Goal: Communication & Community: Answer question/provide support

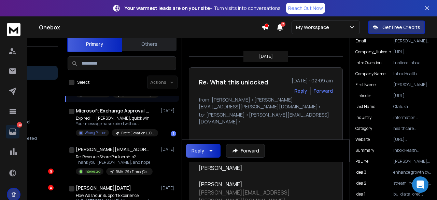
scroll to position [26, 0]
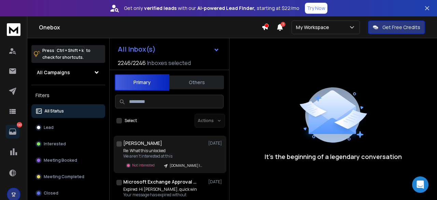
click at [175, 141] on div "[PERSON_NAME] [DATE]" at bounding box center [173, 143] width 100 height 7
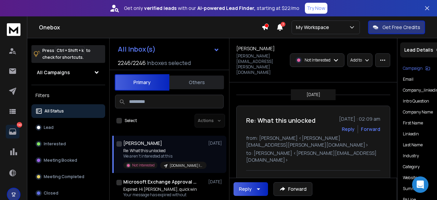
click at [175, 141] on div "Bobby Otaluka 14 Sep" at bounding box center [173, 143] width 100 height 7
drag, startPoint x: 175, startPoint y: 141, endPoint x: 174, endPoint y: 133, distance: 8.0
click at [174, 133] on div "Select Actions Bobby Otaluka 14 Sep Re: What this unlocked We aren't interested…" at bounding box center [169, 187] width 119 height 190
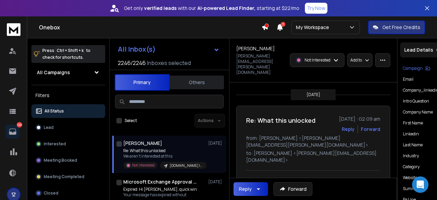
click at [174, 133] on div "Select Actions Bobby Otaluka 14 Sep Re: What this unlocked We aren't interested…" at bounding box center [169, 187] width 119 height 190
click at [178, 131] on div "Select Actions [PERSON_NAME] [DATE] Re: What this unlocked We aren't interested…" at bounding box center [169, 187] width 119 height 190
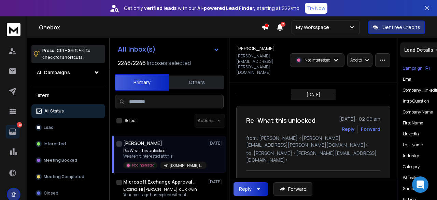
click at [178, 131] on div "Select Actions [PERSON_NAME] [DATE] Re: What this unlocked We aren't interested…" at bounding box center [169, 187] width 119 height 190
click at [182, 124] on div "Select Actions" at bounding box center [169, 119] width 119 height 16
click at [186, 139] on div "Bobby Otaluka 14 Sep Re: What this unlocked We aren't interested at this Not In…" at bounding box center [170, 154] width 113 height 37
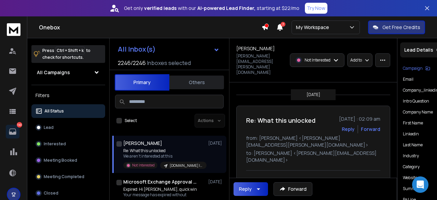
click at [180, 154] on p "We aren't interested at this" at bounding box center [164, 155] width 82 height 5
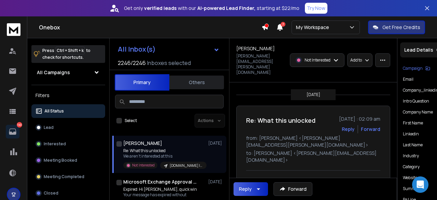
click at [180, 154] on p "We aren't interested at this" at bounding box center [164, 155] width 82 height 5
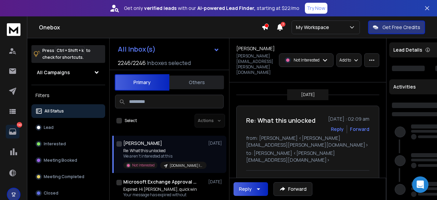
click at [180, 154] on p "We aren't interested at this" at bounding box center [164, 155] width 82 height 5
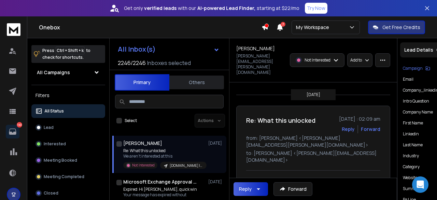
click at [180, 154] on p "We aren't interested at this" at bounding box center [164, 155] width 82 height 5
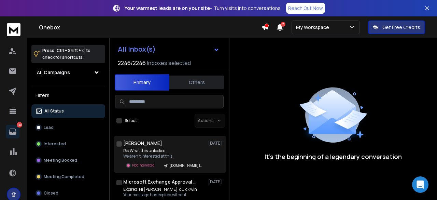
click at [184, 137] on div "[PERSON_NAME] [DATE] Re: What this unlocked We aren't interested at this Not In…" at bounding box center [170, 154] width 113 height 37
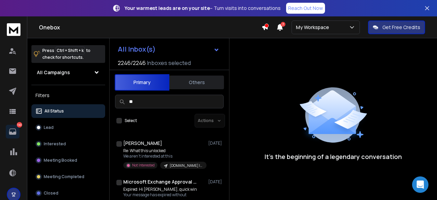
type input "*"
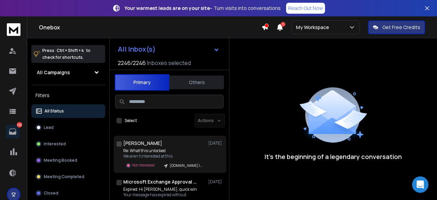
click at [176, 157] on p "We aren't interested at this" at bounding box center [164, 155] width 82 height 5
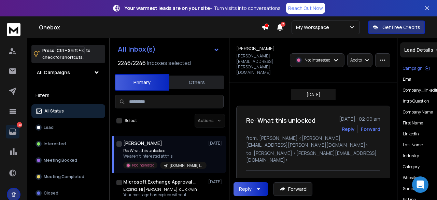
scroll to position [65, 0]
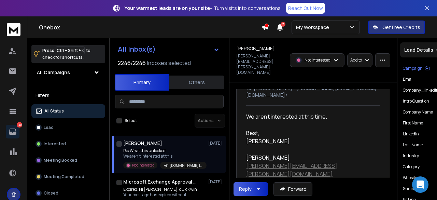
click at [178, 147] on div "[PERSON_NAME] [DATE] Re: What this unlocked We aren't interested at this Not In…" at bounding box center [173, 154] width 100 height 29
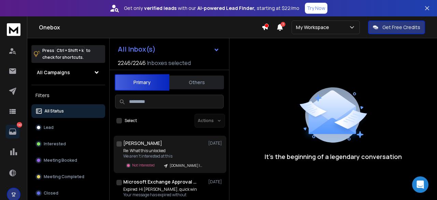
click at [187, 152] on p "Re: What this unlocked" at bounding box center [164, 150] width 82 height 5
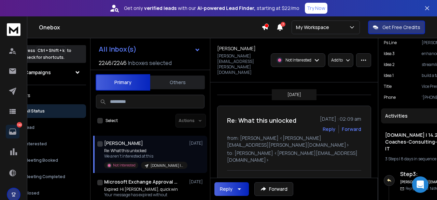
scroll to position [267, 0]
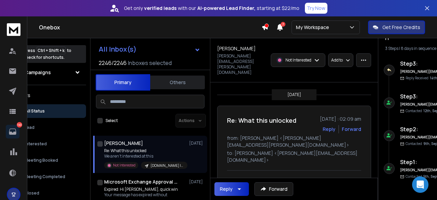
click at [130, 138] on div "Bobby Otaluka 14 Sep Re: What this unlocked We aren't interested at this Not In…" at bounding box center [151, 154] width 113 height 37
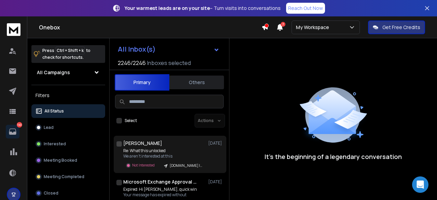
click at [199, 168] on div "[DOMAIN_NAME] | 14.2k Coaches-Consulting-Fitness-IT" at bounding box center [183, 164] width 46 height 7
click at [169, 160] on div "Re: What this unlocked We aren't interested at this Not Interested Imaginate.io…" at bounding box center [164, 158] width 83 height 21
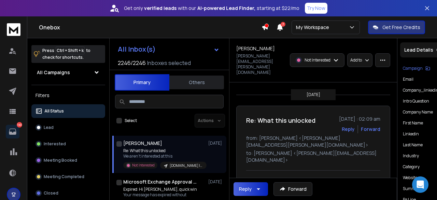
click at [184, 150] on p "Re: What this unlocked" at bounding box center [164, 150] width 82 height 5
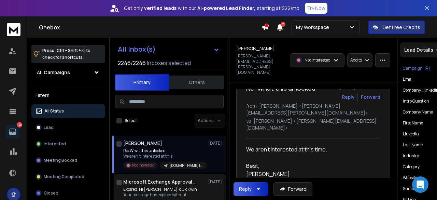
scroll to position [13, 0]
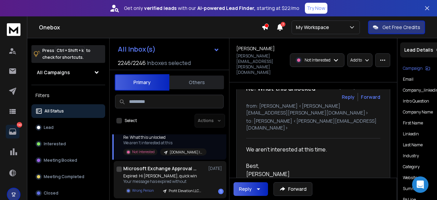
click at [202, 167] on div "Microsoft Exchange Approval Assistant 13 Sep" at bounding box center [173, 168] width 100 height 7
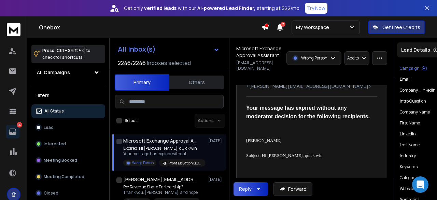
scroll to position [41, 0]
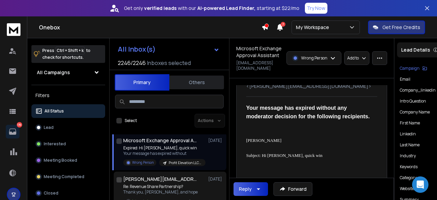
click at [191, 176] on h1 "[PERSON_NAME][EMAIL_ADDRESS][DOMAIN_NAME]" at bounding box center [160, 178] width 75 height 7
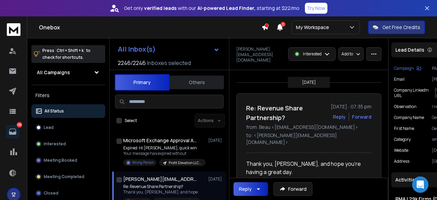
scroll to position [4, 0]
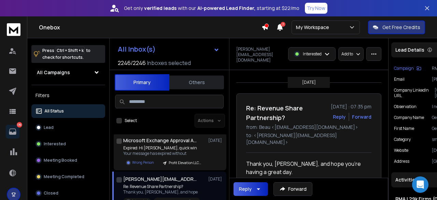
click at [187, 137] on h1 "Microsoft Exchange Approval Assistant" at bounding box center [160, 140] width 75 height 7
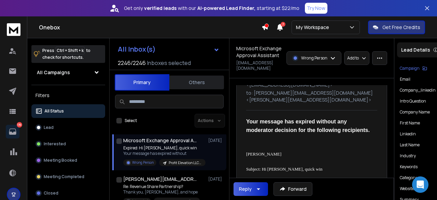
scroll to position [0, 0]
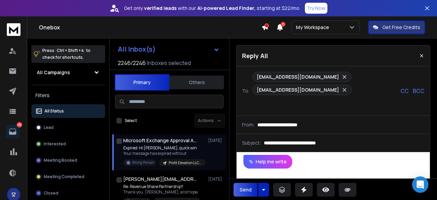
click at [420, 55] on icon at bounding box center [421, 55] width 3 height 3
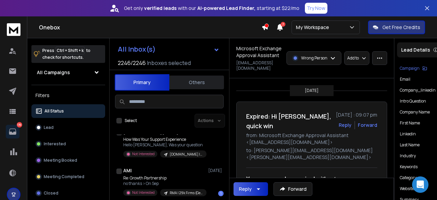
scroll to position [98, 0]
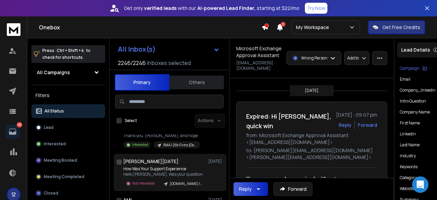
click at [206, 158] on div "Eva Friday 13 Sep" at bounding box center [173, 161] width 100 height 7
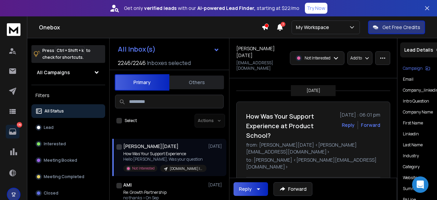
scroll to position [113, 0]
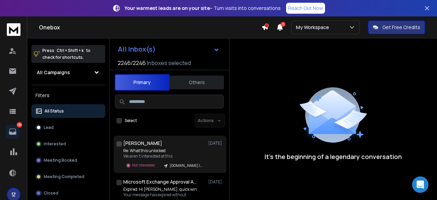
click at [162, 156] on p "We aren't interested at this" at bounding box center [164, 155] width 82 height 5
click at [162, 149] on p "Re: What this unlocked" at bounding box center [164, 150] width 82 height 5
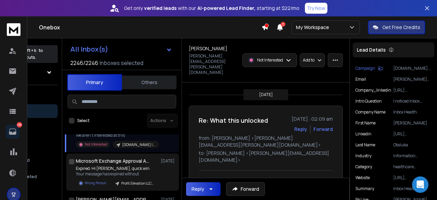
scroll to position [36, 0]
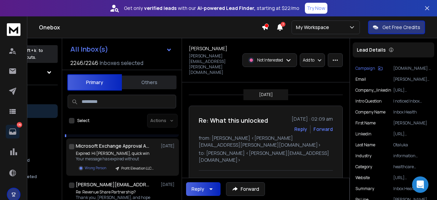
click at [123, 173] on div "Microsoft Exchange Approval Assistant 13 Sep Expired: Hi Lee, quick win Your me…" at bounding box center [122, 156] width 113 height 37
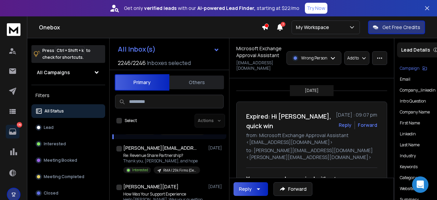
scroll to position [73, 0]
click at [186, 154] on p "Re: Revenue Share Partnership?" at bounding box center [161, 154] width 77 height 5
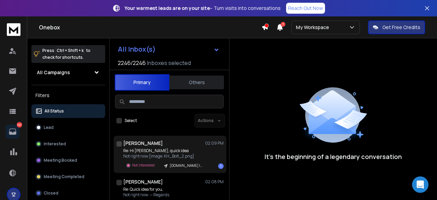
click at [221, 151] on div "Re: Hi [PERSON_NAME], quick idea Not right now [image: KH_Bolt_2.png] Not Inter…" at bounding box center [173, 158] width 100 height 21
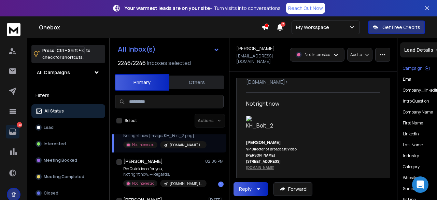
scroll to position [20, 0]
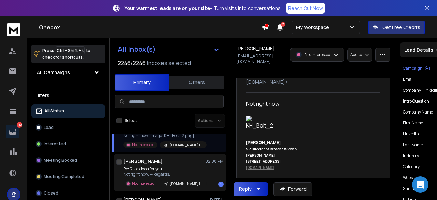
click at [188, 170] on p "Re: Quick idea for you," at bounding box center [164, 168] width 82 height 5
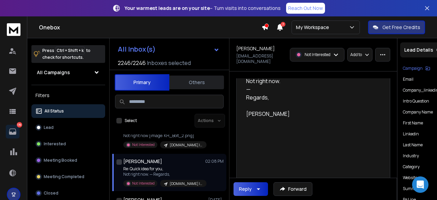
scroll to position [81, 0]
click at [260, 121] on div at bounding box center [310, 125] width 129 height 8
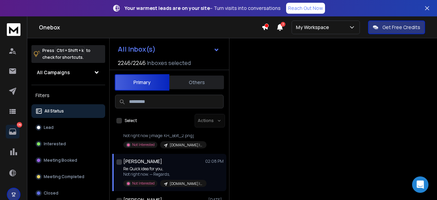
scroll to position [0, 0]
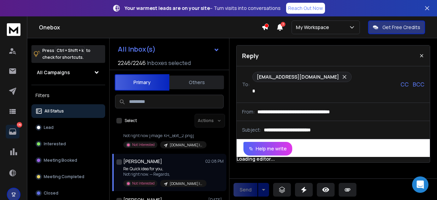
type input "*"
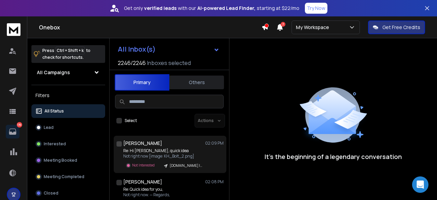
click at [187, 157] on p "Not right now [image: KH_Bolt_2.png]" at bounding box center [164, 155] width 82 height 5
click at [139, 157] on p "Not right now [image: KH_Bolt_2.png]" at bounding box center [164, 155] width 82 height 5
click at [182, 146] on div "Becky Ferguson 02:09 PM" at bounding box center [173, 143] width 100 height 7
click at [159, 153] on p "Re: Intro [PERSON_NAME]" at bounding box center [164, 150] width 82 height 5
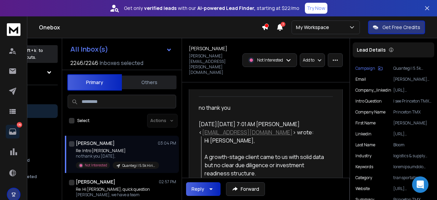
scroll to position [0, 74]
